Goal: Task Accomplishment & Management: Manage account settings

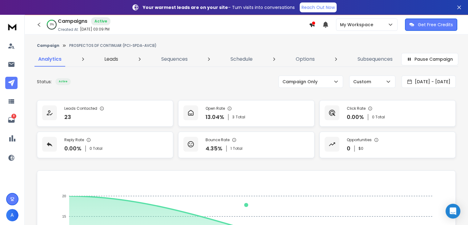
click at [111, 61] on p "Leads" at bounding box center [111, 58] width 14 height 7
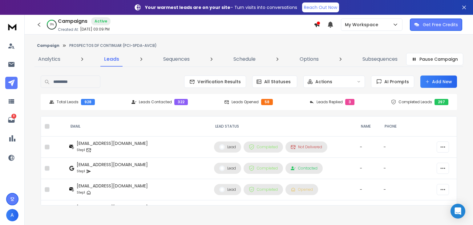
click at [438, 81] on button "Add New" at bounding box center [438, 81] width 37 height 12
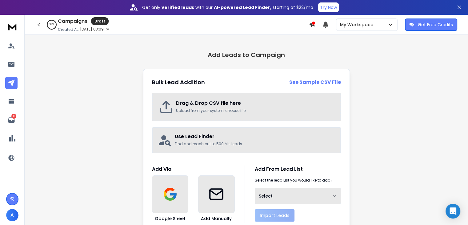
click at [248, 100] on h2 "Drag & Drop CSV file here" at bounding box center [255, 102] width 158 height 7
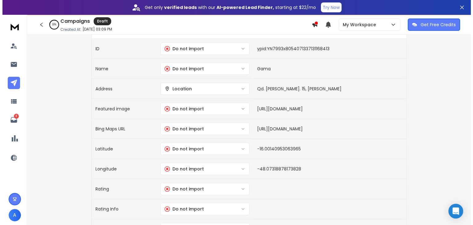
scroll to position [123, 0]
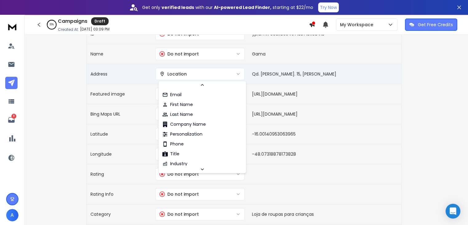
click at [216, 75] on button "Location" at bounding box center [199, 74] width 89 height 12
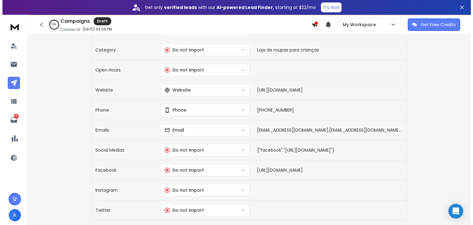
scroll to position [308, 0]
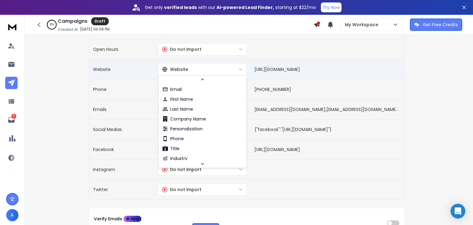
click at [238, 70] on icon "button" at bounding box center [240, 69] width 5 height 5
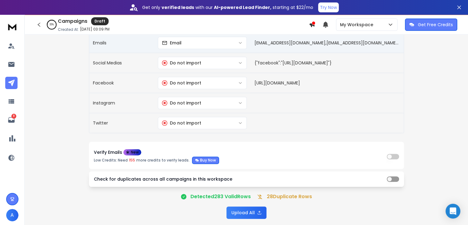
scroll to position [377, 0]
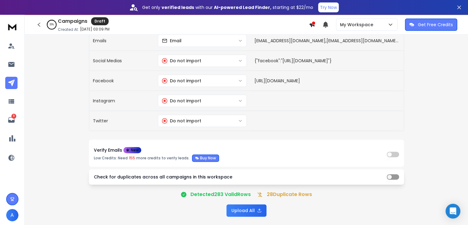
click at [244, 210] on button "Upload All" at bounding box center [247, 210] width 40 height 12
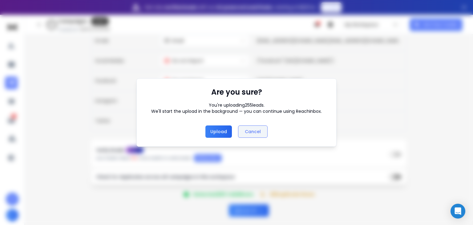
click at [223, 131] on button "Upload" at bounding box center [218, 131] width 26 height 12
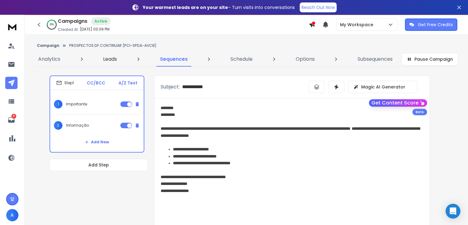
click at [111, 56] on p "Leads" at bounding box center [110, 58] width 14 height 7
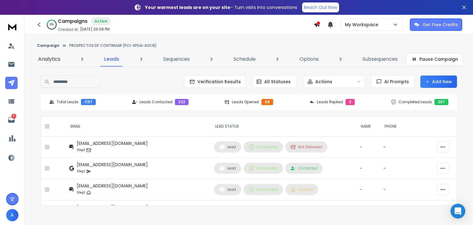
click at [53, 59] on p "Analytics" at bounding box center [49, 58] width 22 height 7
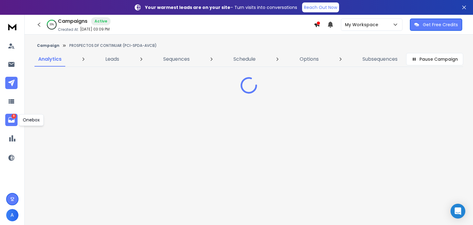
click at [14, 117] on p "8" at bounding box center [13, 116] width 5 height 5
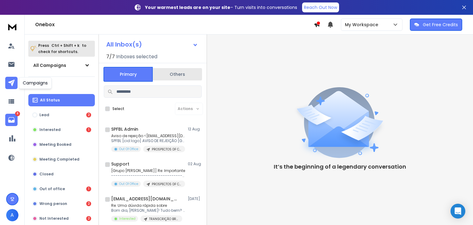
click at [8, 85] on icon at bounding box center [11, 82] width 7 height 7
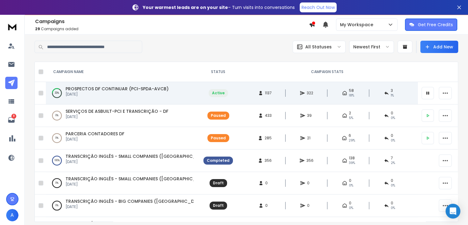
click at [153, 91] on span "PROSPECTOS DF CONTINUAR (PCI-SPDA-AVCB)" at bounding box center [117, 89] width 103 height 6
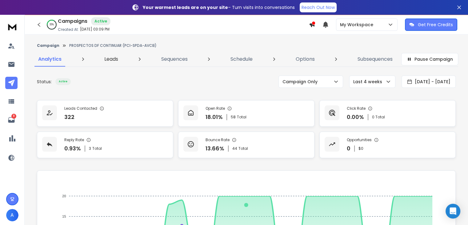
click at [115, 59] on p "Leads" at bounding box center [111, 58] width 14 height 7
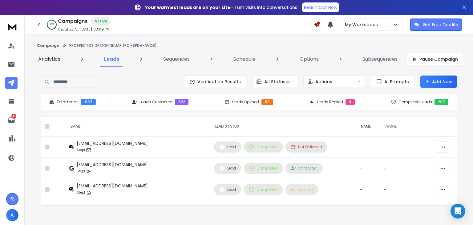
click at [53, 58] on p "Analytics" at bounding box center [49, 58] width 22 height 7
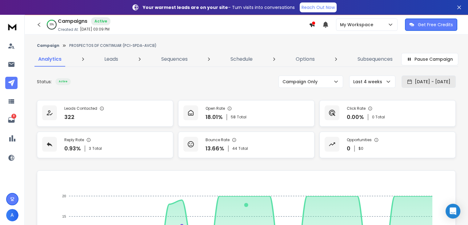
click at [402, 86] on button "[DATE] - [DATE]" at bounding box center [429, 81] width 54 height 12
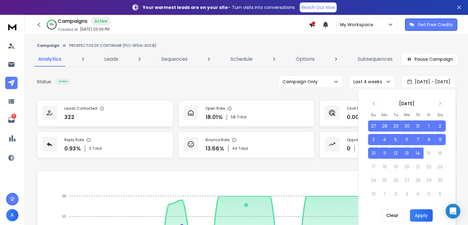
click at [420, 154] on button "14" at bounding box center [418, 152] width 11 height 11
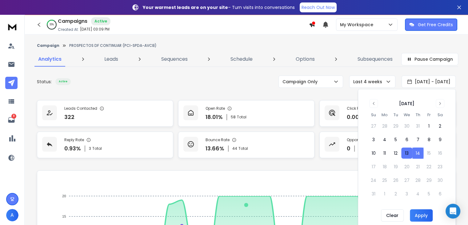
click at [409, 153] on button "13" at bounding box center [406, 152] width 11 height 11
click at [423, 212] on button "Apply" at bounding box center [421, 215] width 23 height 12
